Goal: Task Accomplishment & Management: Use online tool/utility

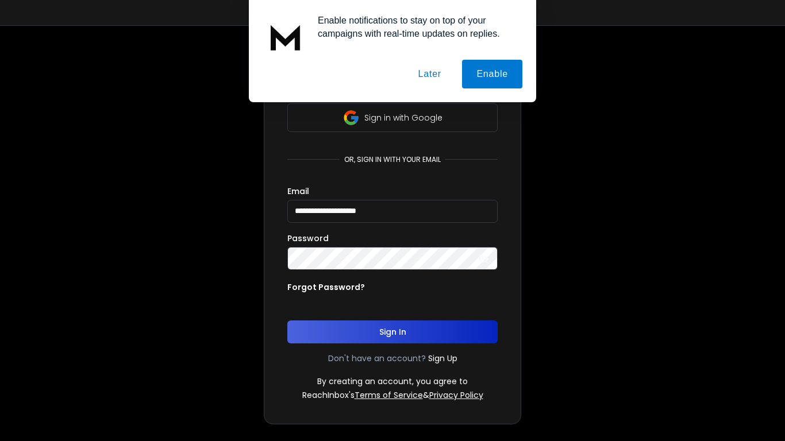
type input "**********"
click at [392, 331] on button "Sign In" at bounding box center [392, 332] width 210 height 23
